Goal: Task Accomplishment & Management: Use online tool/utility

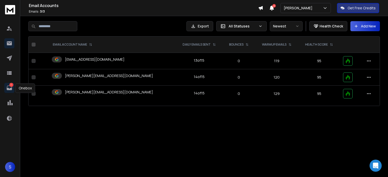
click at [9, 87] on icon at bounding box center [9, 88] width 6 height 6
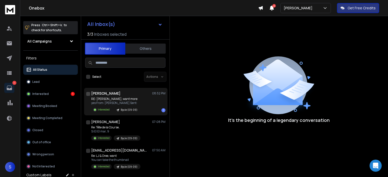
click at [100, 99] on p "RE: [PERSON_NAME], want more" at bounding box center [115, 99] width 49 height 4
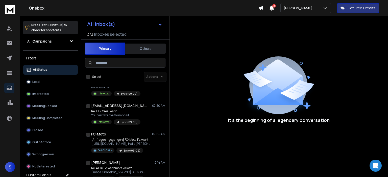
scroll to position [44, 0]
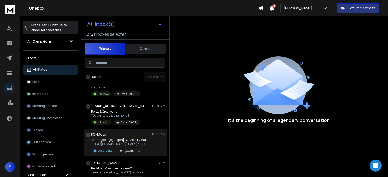
click at [106, 140] on p "[Anfrage eingegangen] FC-Moto TV, want" at bounding box center [121, 140] width 61 height 4
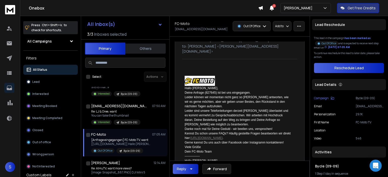
scroll to position [0, 0]
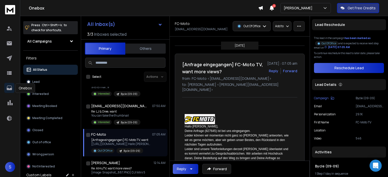
click at [10, 87] on icon at bounding box center [9, 88] width 6 height 6
click at [11, 44] on icon at bounding box center [9, 43] width 5 height 4
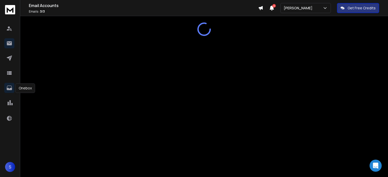
click at [8, 86] on icon at bounding box center [9, 88] width 6 height 6
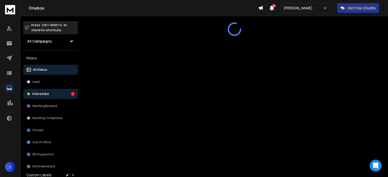
click at [50, 95] on button "Interested 1" at bounding box center [50, 94] width 55 height 10
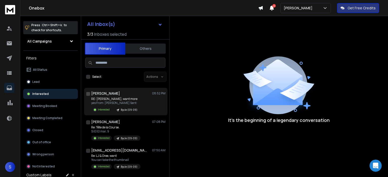
click at [115, 99] on p "RE: [PERSON_NAME], want more" at bounding box center [115, 99] width 49 height 4
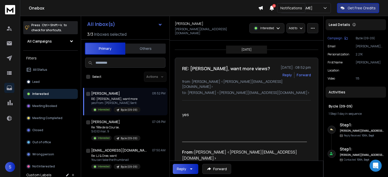
click at [271, 8] on icon at bounding box center [271, 8] width 5 height 5
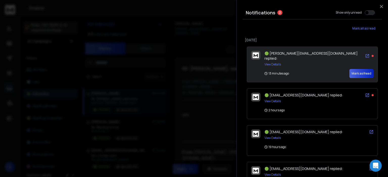
click at [284, 55] on span "🟢 [PERSON_NAME][EMAIL_ADDRESS][DOMAIN_NAME] replied:" at bounding box center [310, 56] width 93 height 10
click at [288, 62] on div "🟢 [PERSON_NAME][EMAIL_ADDRESS][DOMAIN_NAME] replied: View Details 13 minutes ag…" at bounding box center [318, 64] width 109 height 27
